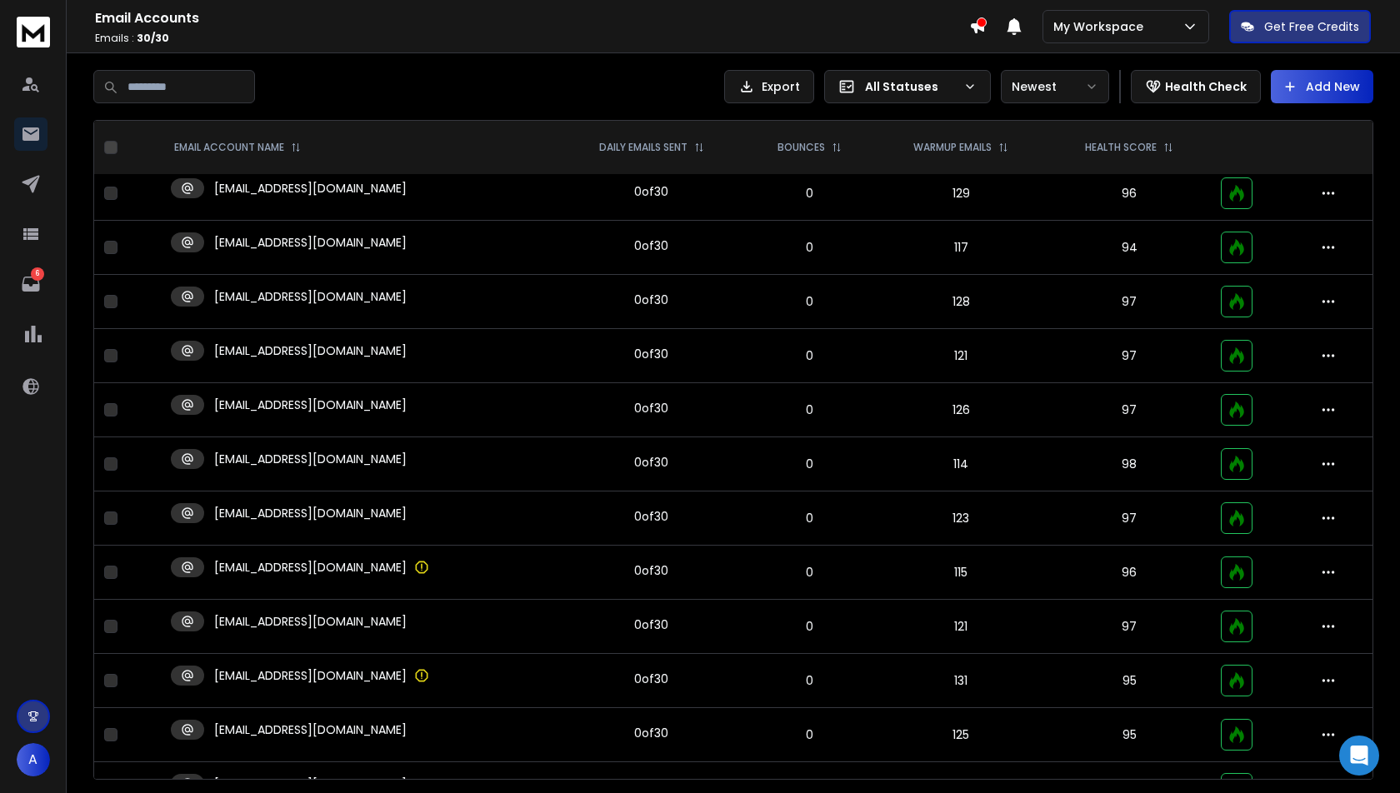
scroll to position [98, 0]
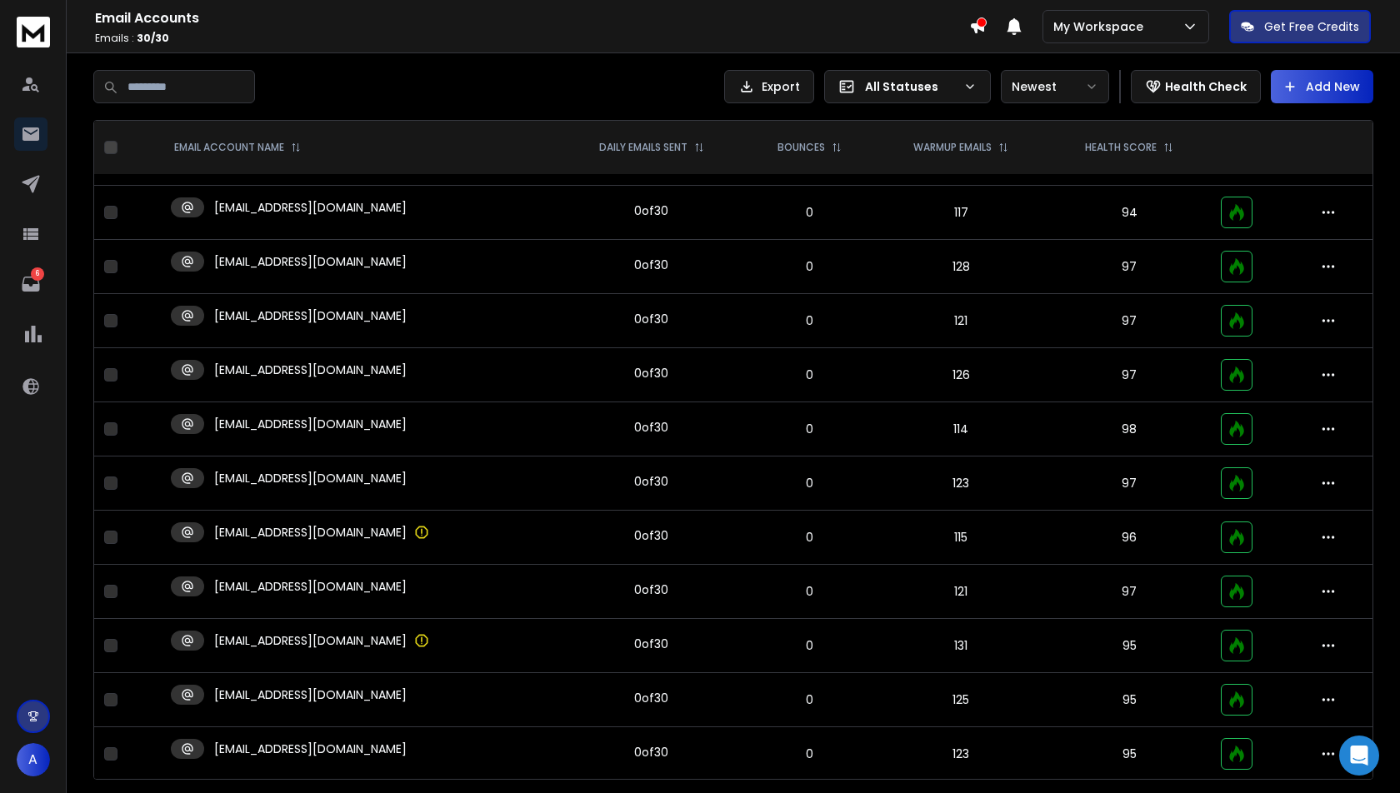
click at [319, 523] on div "[EMAIL_ADDRESS][DOMAIN_NAME]" at bounding box center [289, 533] width 236 height 20
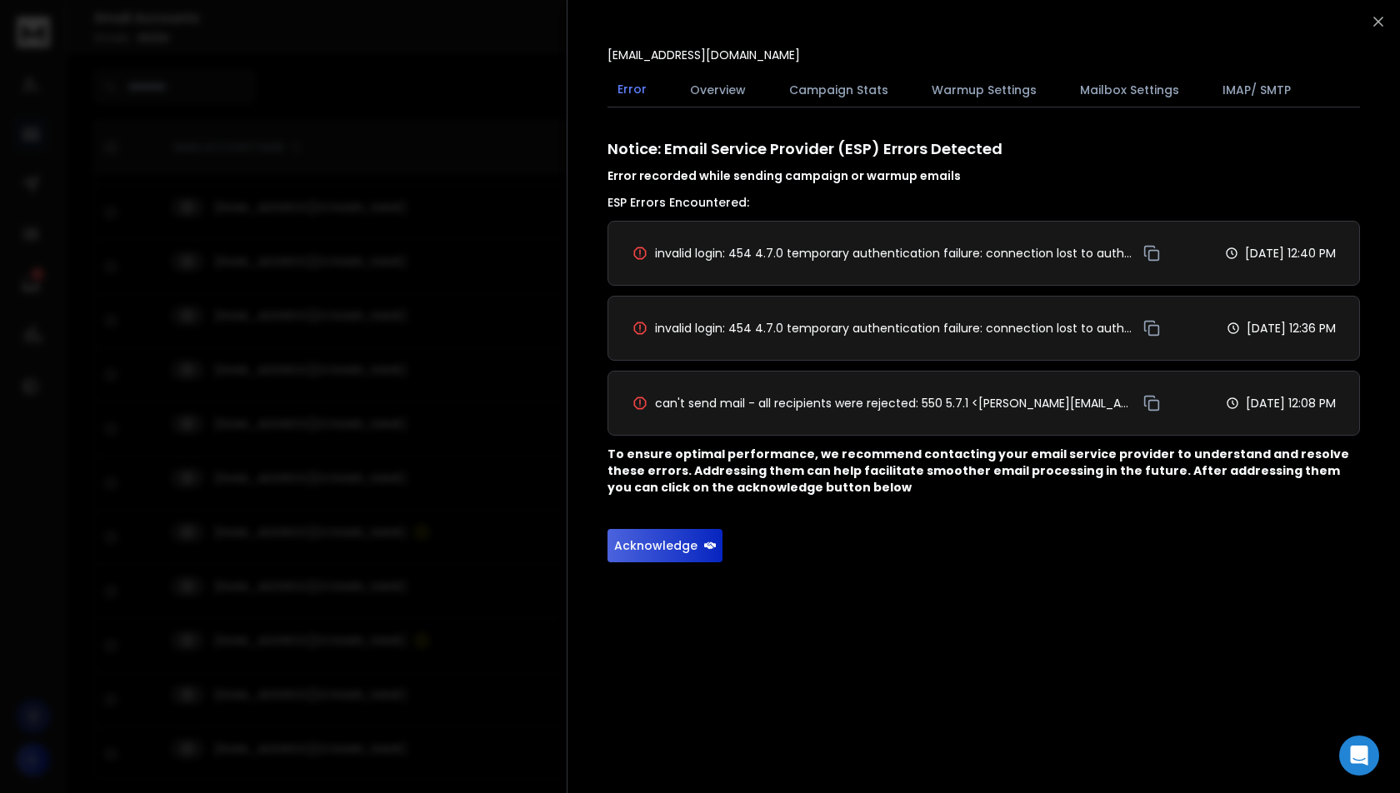
click at [681, 533] on button "Acknowledge" at bounding box center [665, 545] width 115 height 33
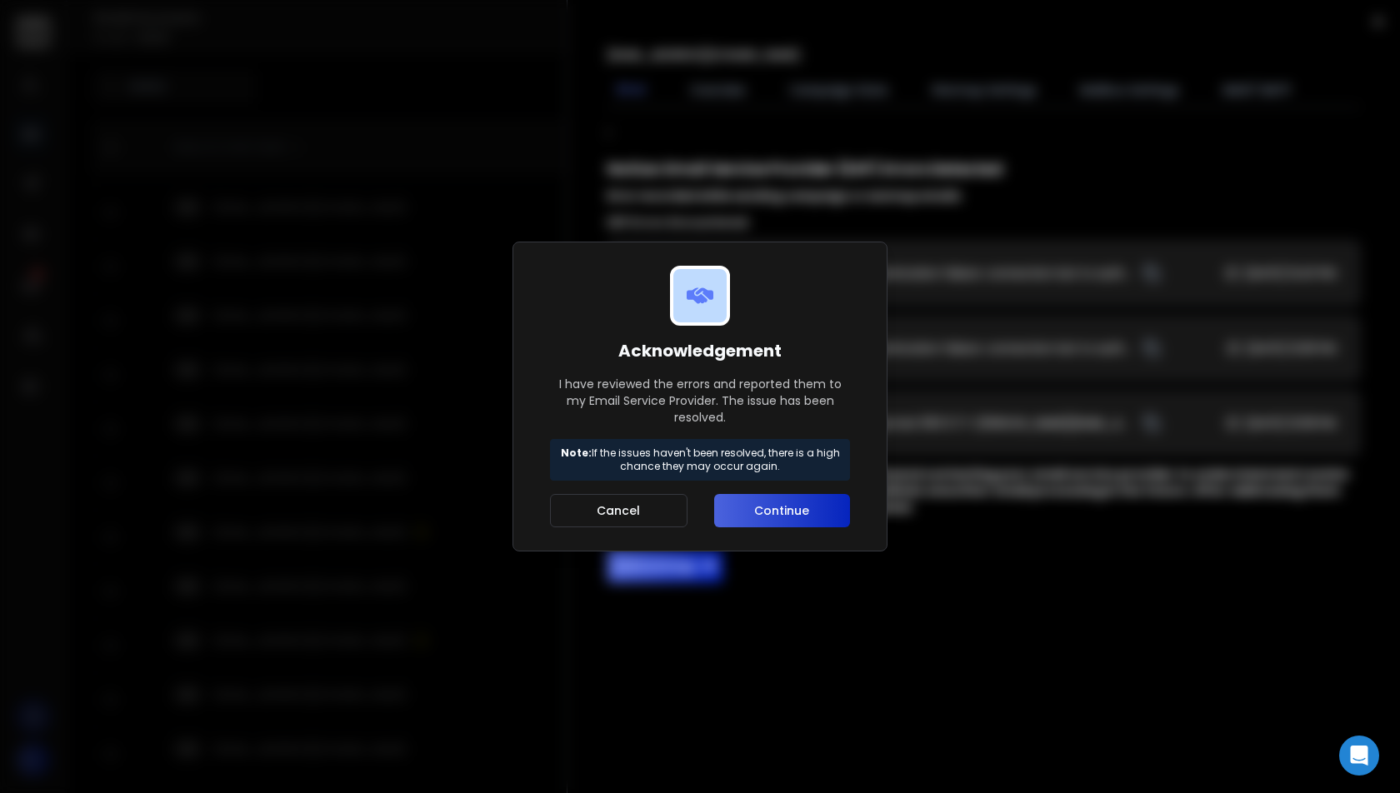
click at [783, 519] on button "Continue" at bounding box center [782, 510] width 136 height 33
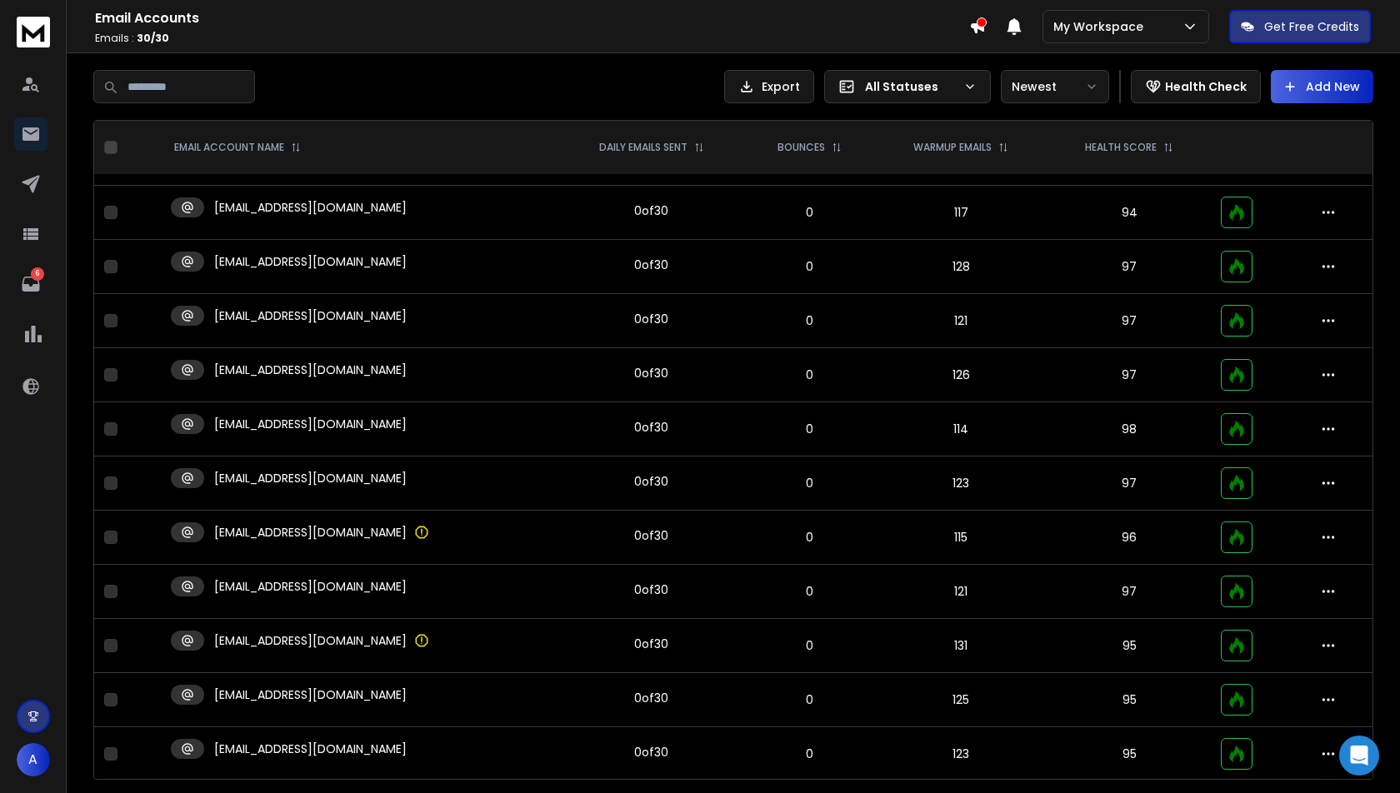
click at [383, 633] on p "[EMAIL_ADDRESS][DOMAIN_NAME]" at bounding box center [310, 641] width 193 height 17
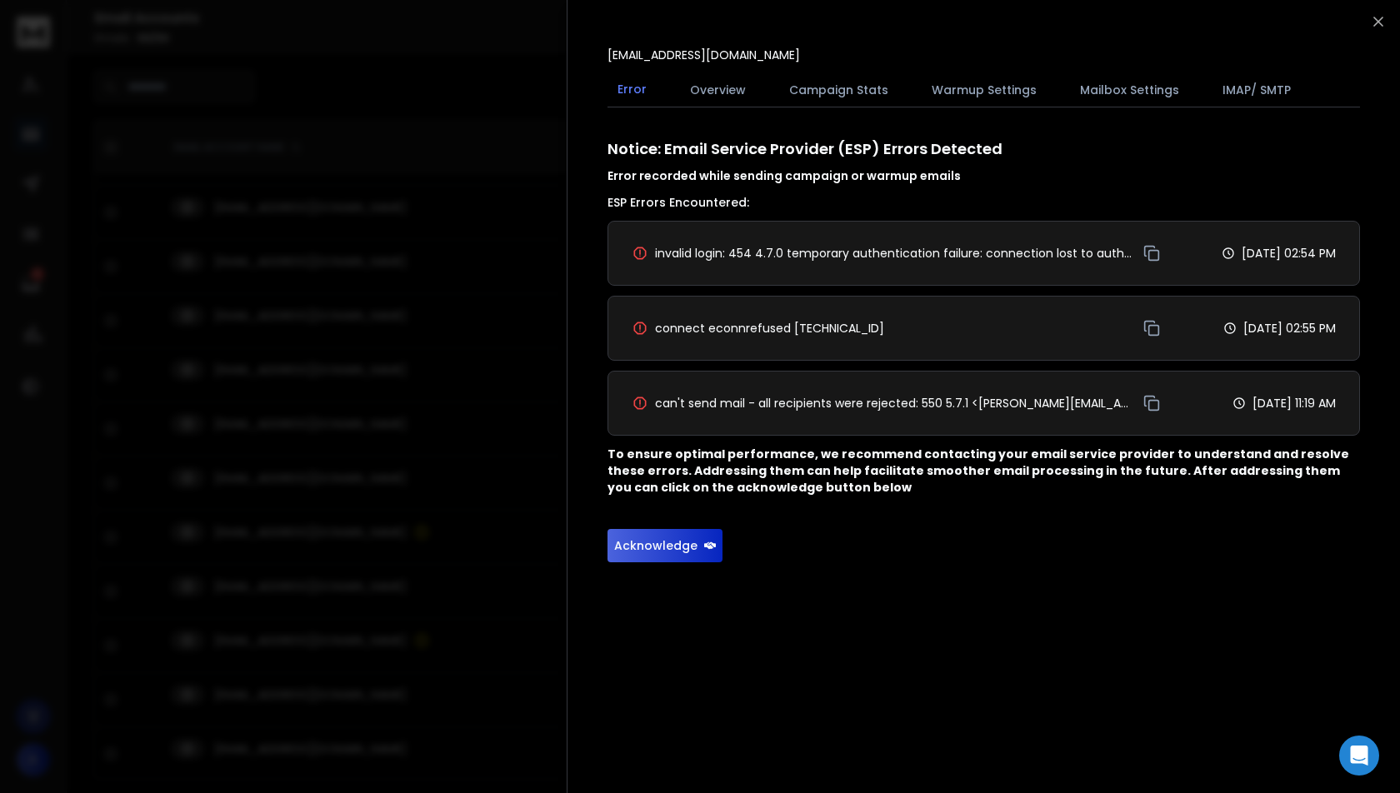
click at [640, 538] on button "Acknowledge" at bounding box center [665, 545] width 115 height 33
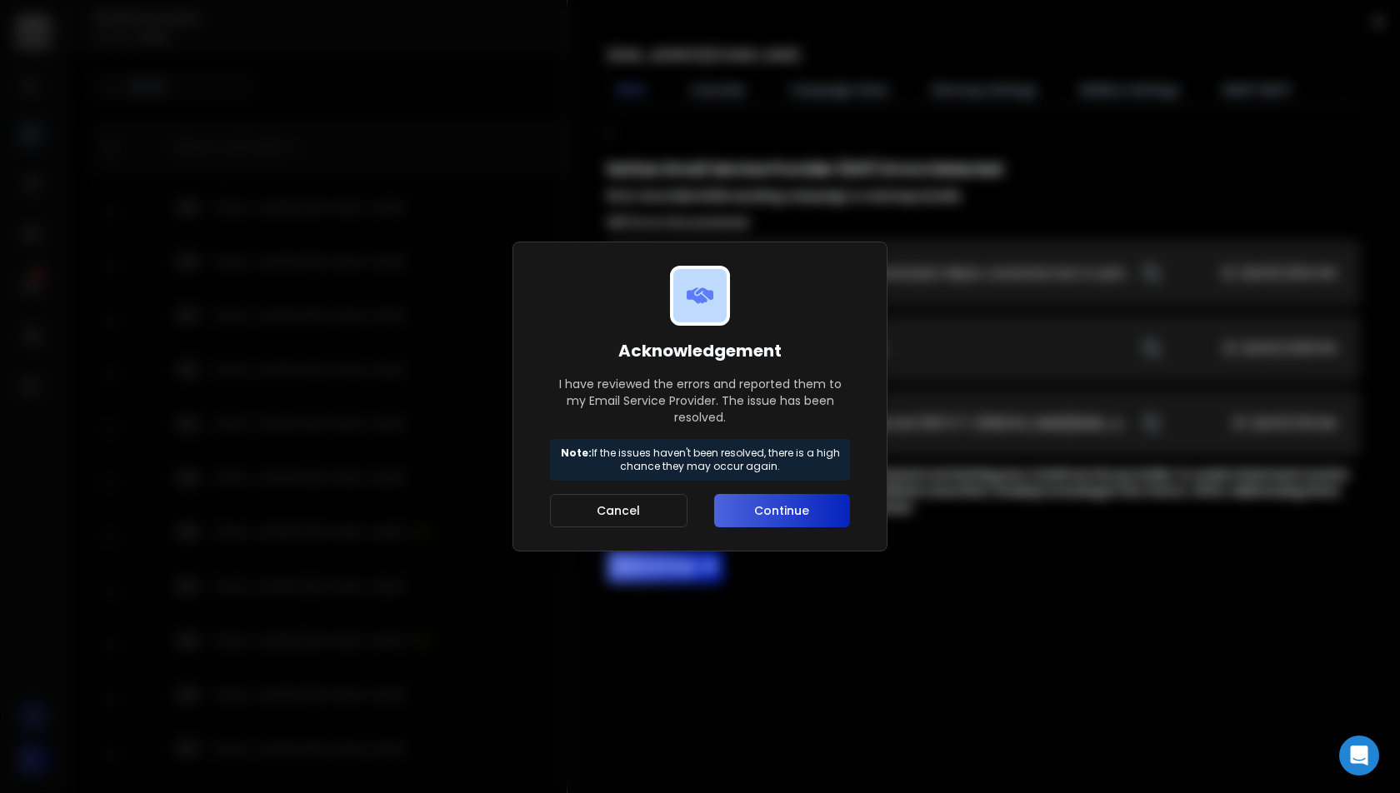
click at [821, 495] on button "Continue" at bounding box center [782, 510] width 136 height 33
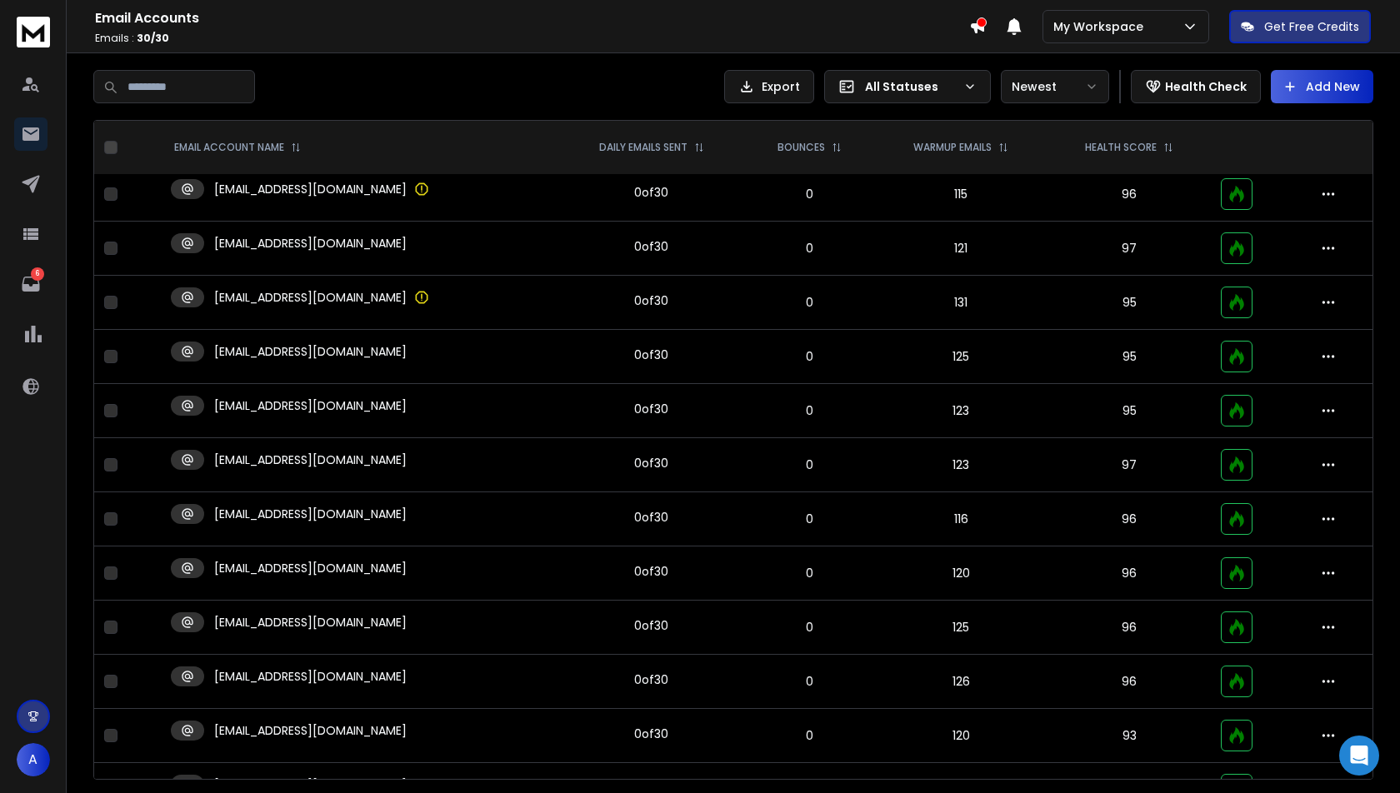
scroll to position [421, 0]
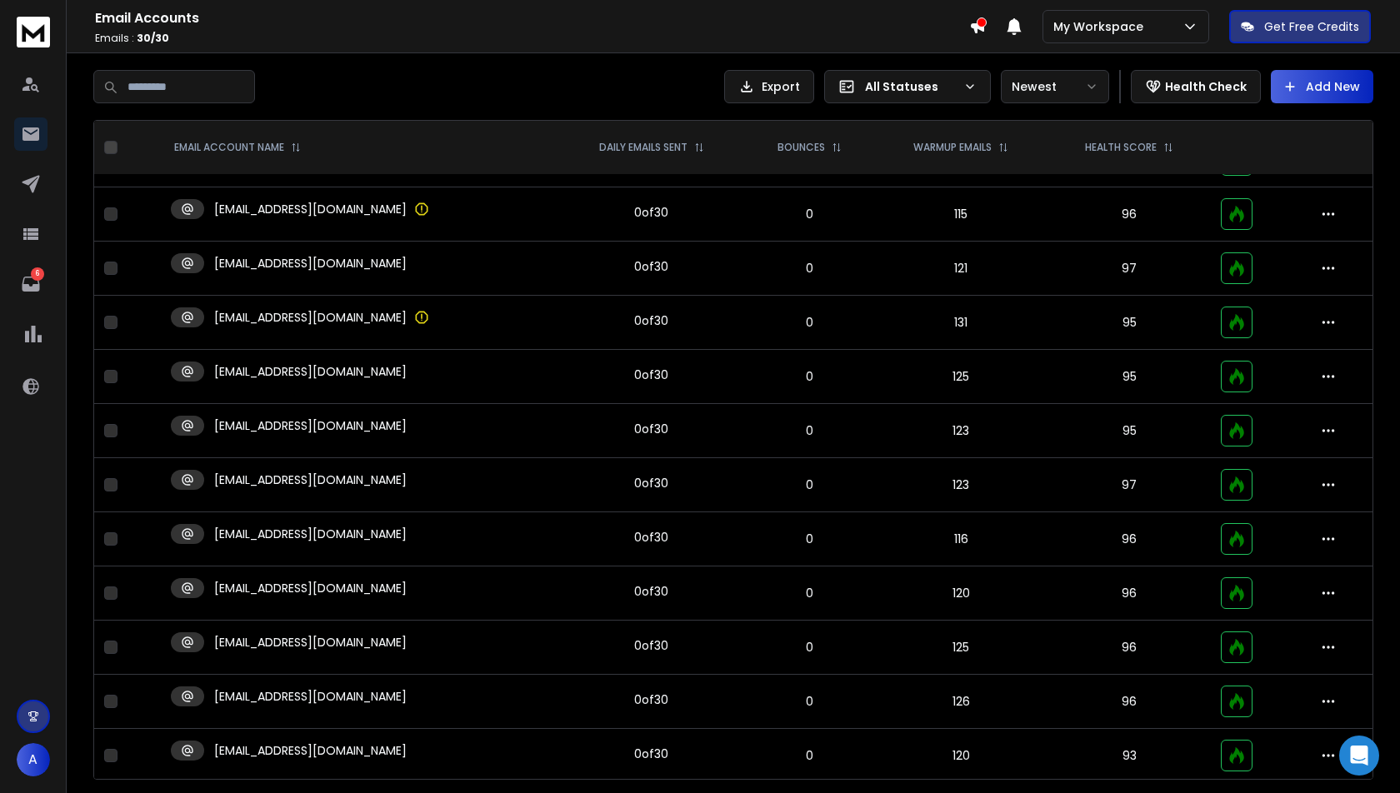
click at [421, 314] on div "[EMAIL_ADDRESS][DOMAIN_NAME]" at bounding box center [360, 318] width 378 height 20
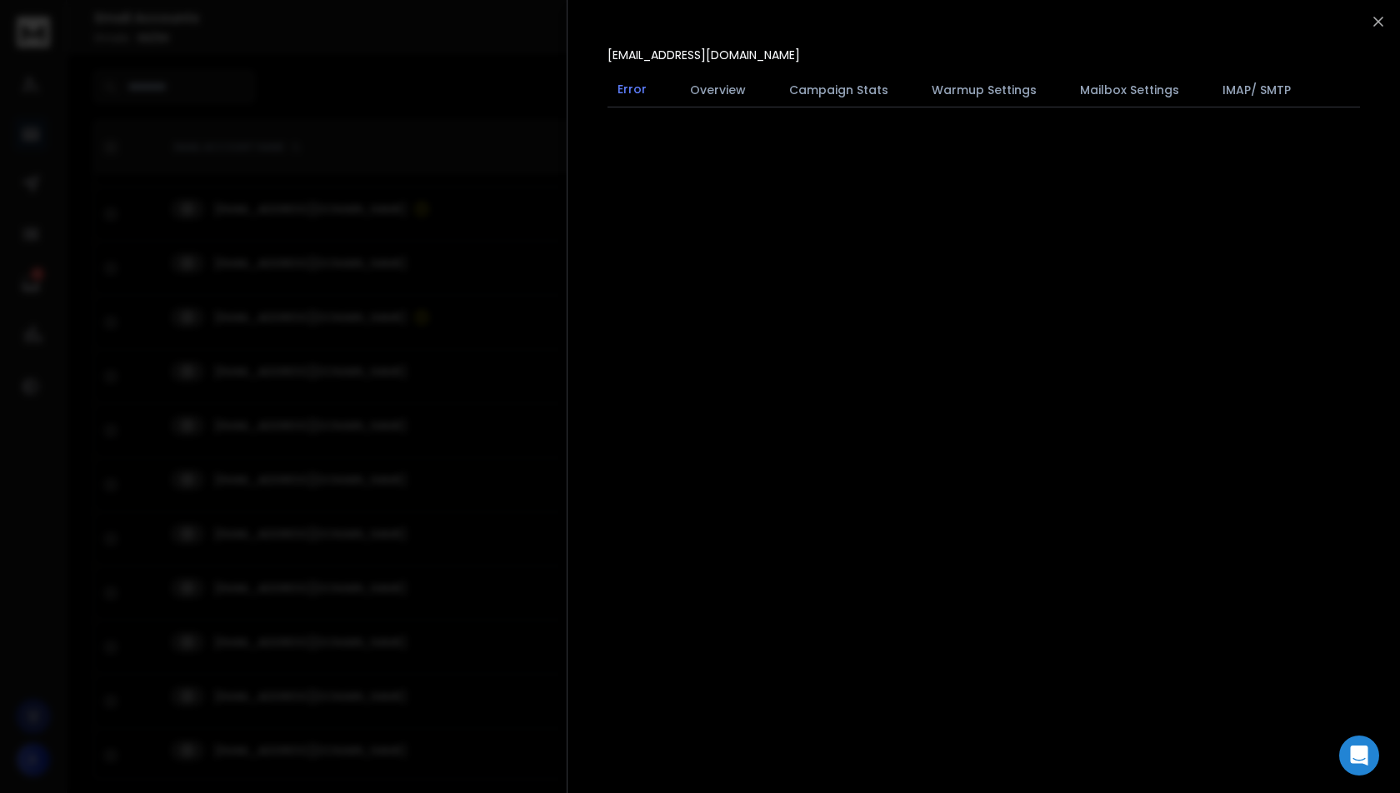
click at [311, 395] on div at bounding box center [700, 396] width 1400 height 793
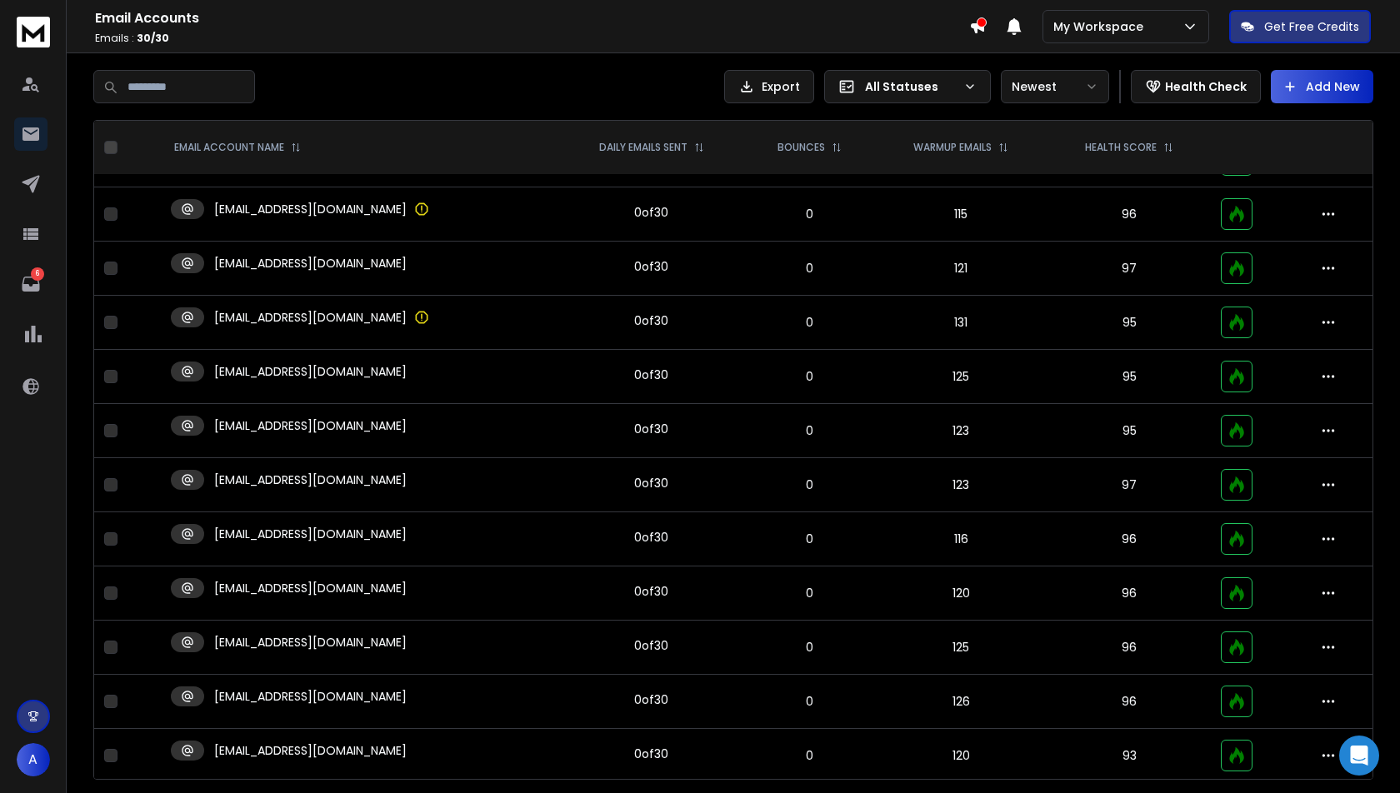
click at [408, 216] on td "[EMAIL_ADDRESS][DOMAIN_NAME]" at bounding box center [360, 215] width 398 height 54
